Goal: Task Accomplishment & Management: Use online tool/utility

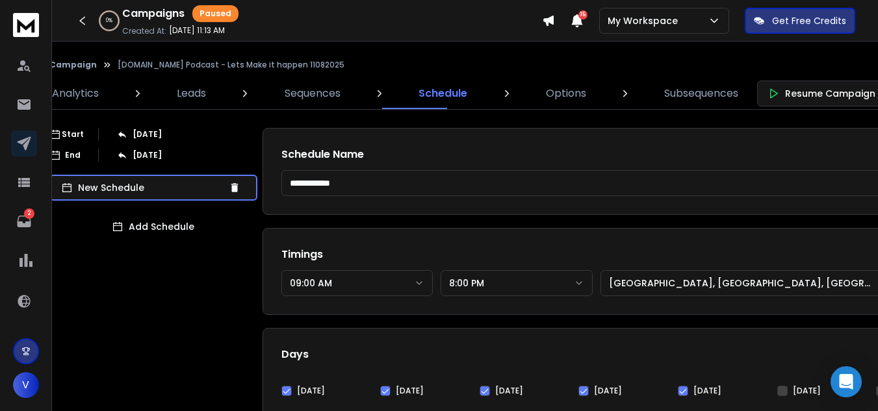
click at [97, 62] on button "Campaign" at bounding box center [72, 65] width 47 height 10
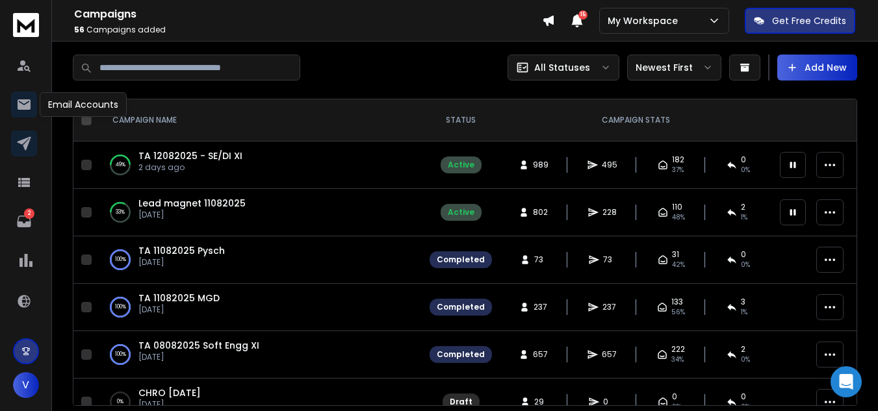
click at [23, 109] on icon at bounding box center [24, 104] width 13 height 10
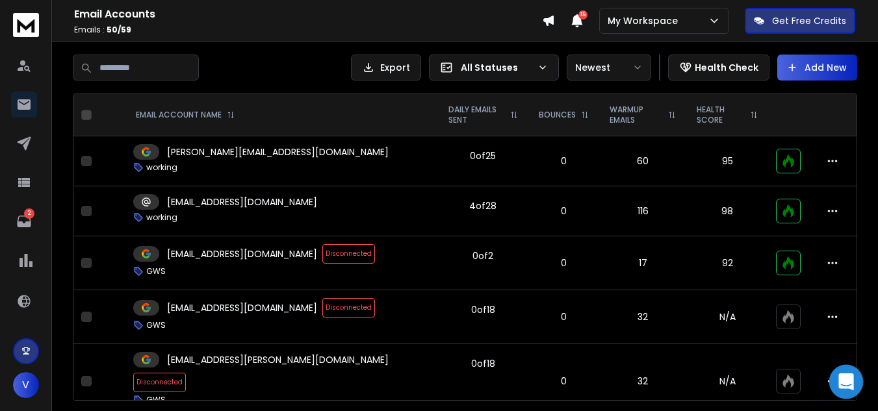
click at [836, 375] on div "Open Intercom Messenger" at bounding box center [846, 382] width 34 height 34
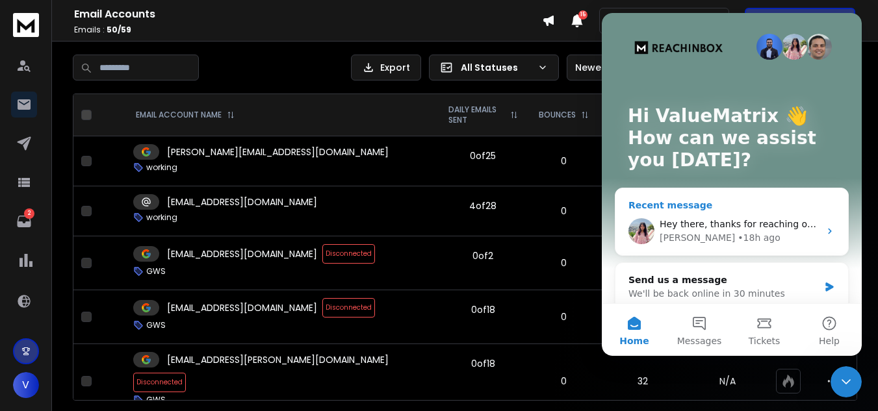
click at [776, 222] on span "Hey there, thanks for reaching out. Let me check this for you, could you please…" at bounding box center [891, 224] width 462 height 10
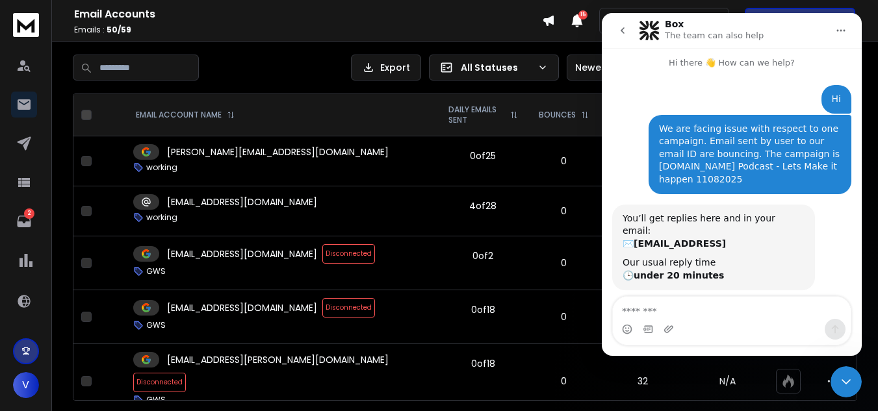
scroll to position [68, 0]
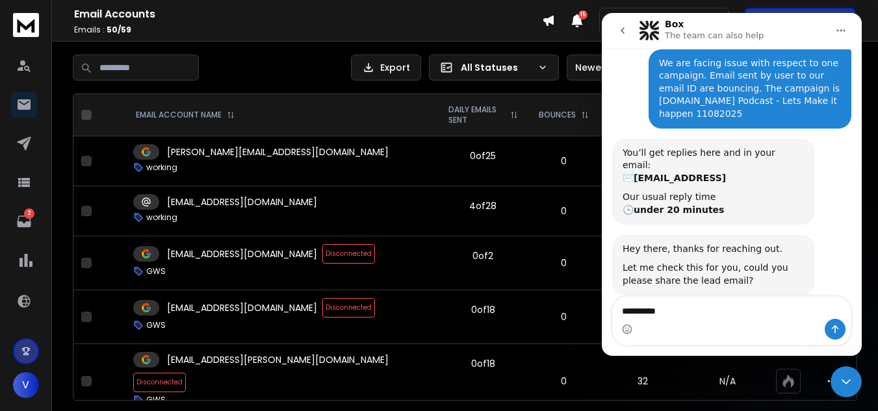
type textarea "**********"
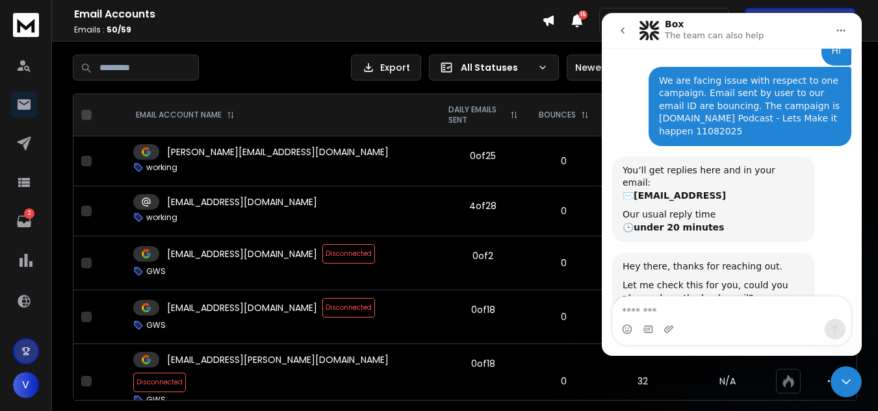
scroll to position [142, 0]
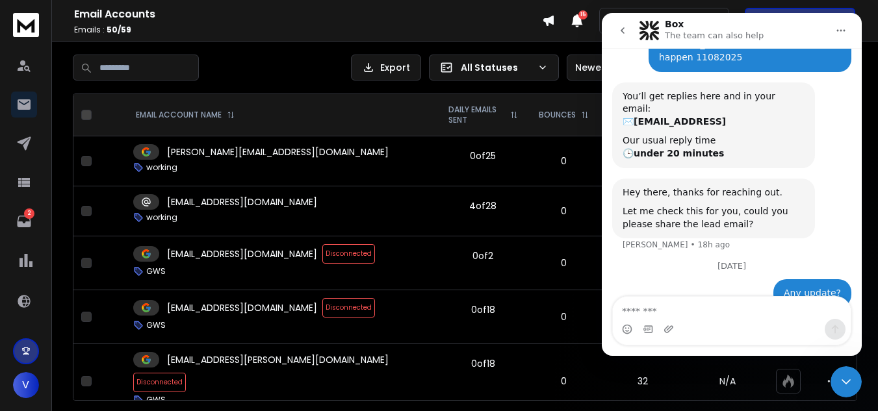
click at [842, 377] on icon "Close Intercom Messenger" at bounding box center [847, 382] width 16 height 16
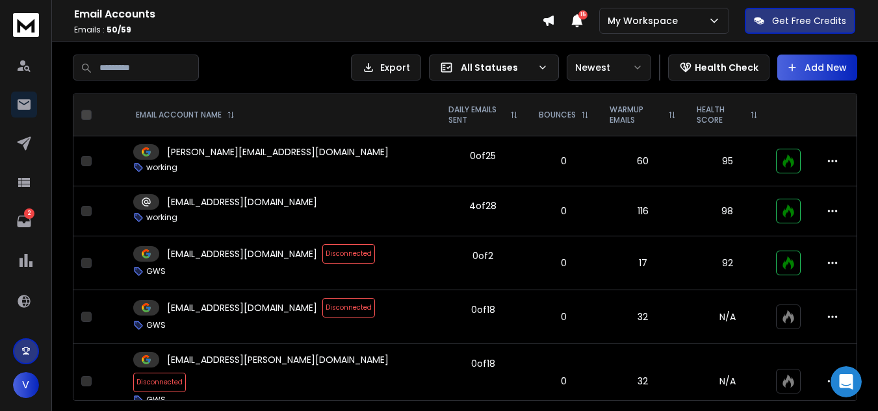
click at [825, 71] on button "Add New" at bounding box center [817, 68] width 80 height 26
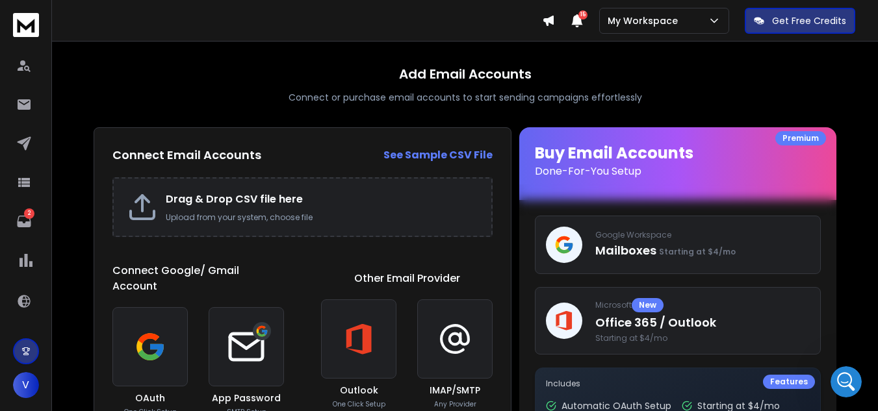
click at [153, 309] on div at bounding box center [149, 346] width 75 height 79
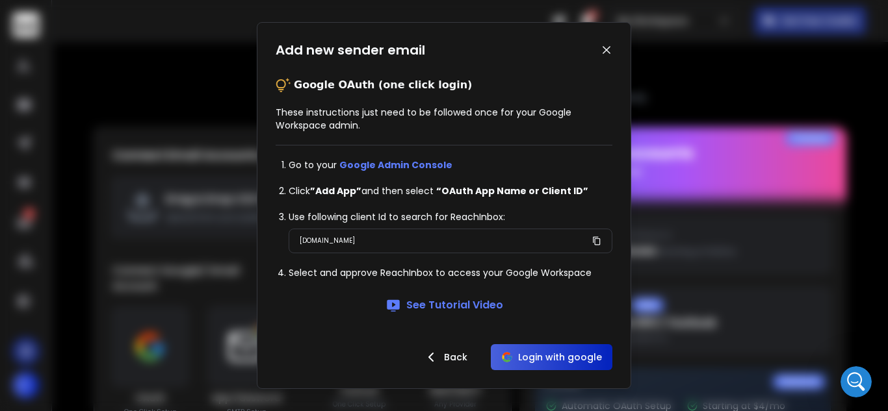
click at [550, 359] on button "Login with google" at bounding box center [552, 358] width 122 height 26
